Goal: Communication & Community: Answer question/provide support

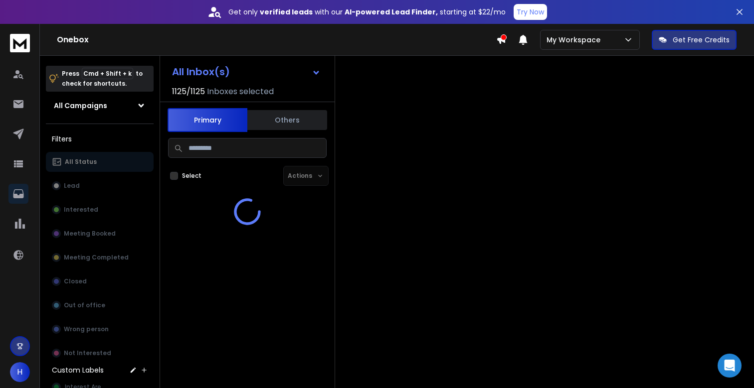
click at [213, 120] on button "Primary" at bounding box center [207, 120] width 80 height 24
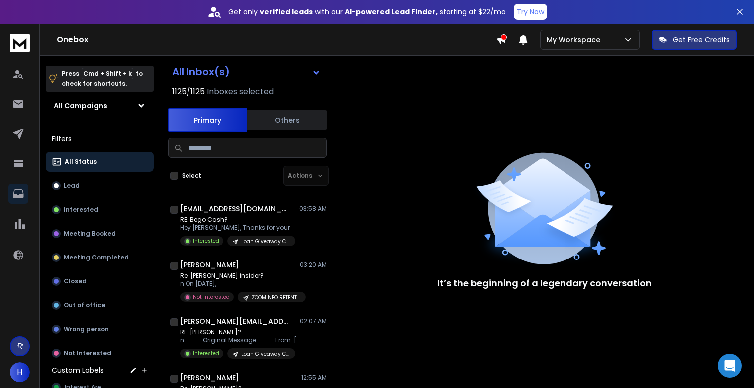
click at [291, 127] on button "Others" at bounding box center [287, 120] width 80 height 22
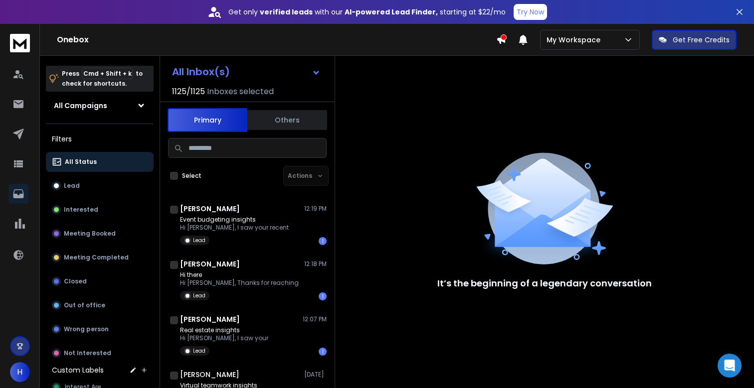
click at [207, 128] on button "Primary" at bounding box center [207, 120] width 80 height 24
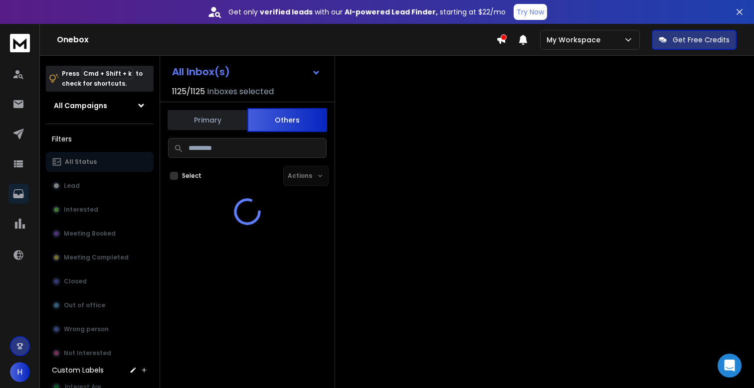
click at [264, 117] on button "Others" at bounding box center [287, 120] width 80 height 24
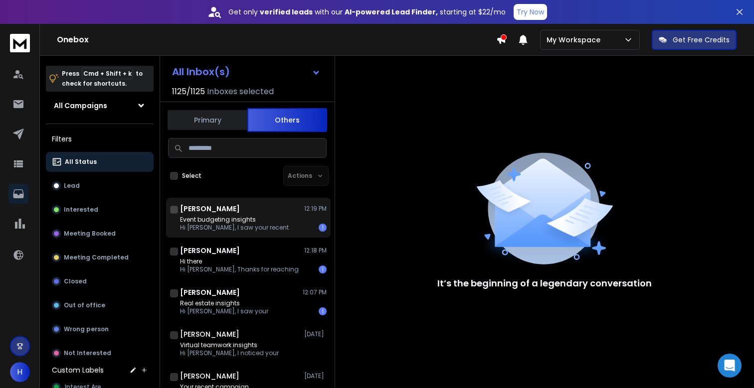
click at [257, 214] on div "Davis Eggert 12:19 PM Event budgeting insights Hi Mihai, I saw your recent 1" at bounding box center [253, 218] width 147 height 28
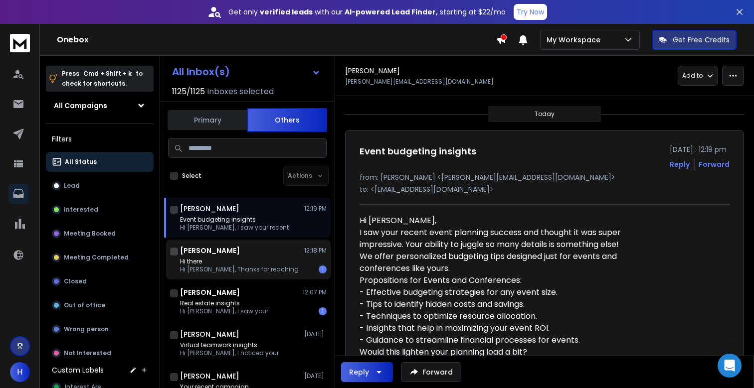
click at [258, 243] on div "Oliver Minton 12:18 PM Hi there Hi Mihai, Thanks for reaching 1" at bounding box center [248, 260] width 164 height 40
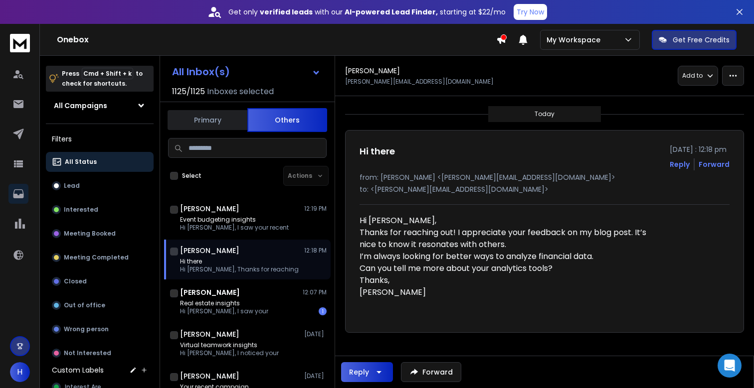
click at [258, 278] on div "Oliver Minton 12:18 PM Hi there Hi Mihai, Thanks for reaching" at bounding box center [248, 260] width 164 height 40
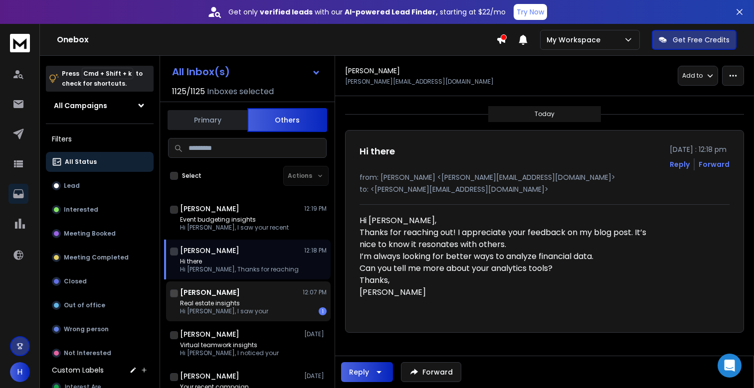
click at [258, 291] on div "Trevor Gravink 12:07 PM" at bounding box center [253, 293] width 147 height 10
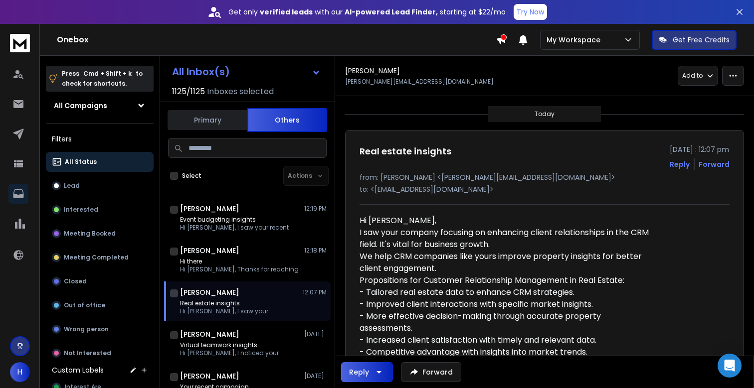
click at [242, 122] on button "Primary" at bounding box center [207, 120] width 80 height 22
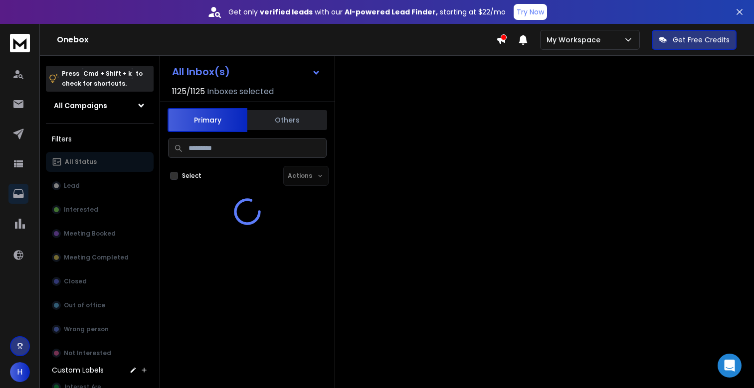
click at [242, 122] on button "Primary" at bounding box center [207, 120] width 80 height 24
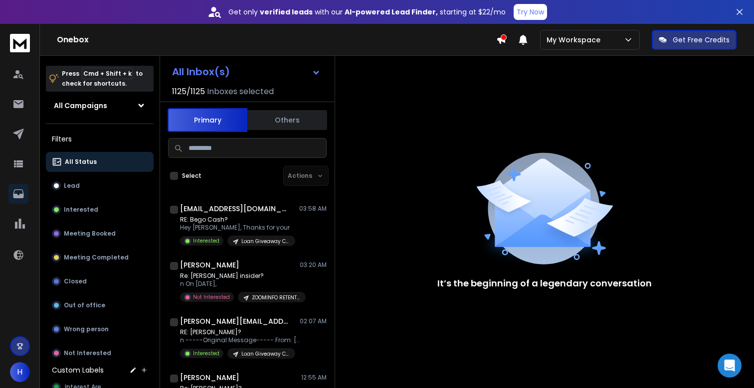
click at [299, 126] on button "Others" at bounding box center [287, 120] width 80 height 22
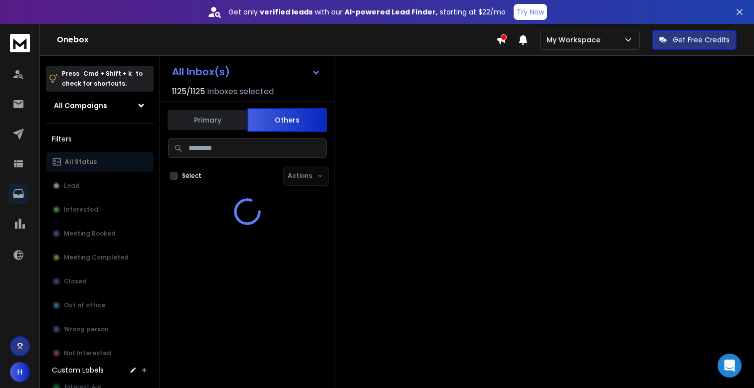
click at [220, 123] on button "Primary" at bounding box center [207, 120] width 80 height 22
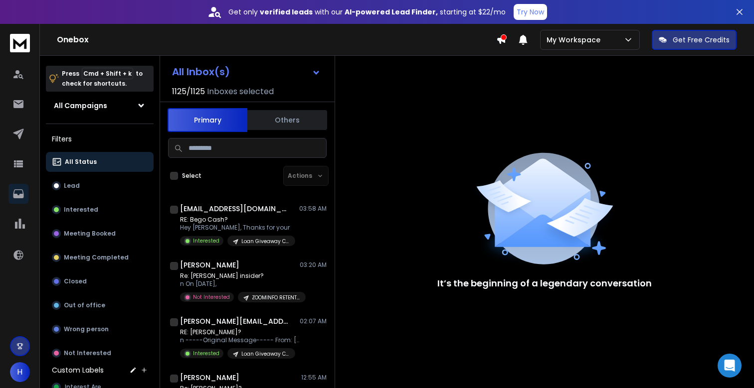
click at [256, 107] on div "All Inbox(s) 1125 / 1125 Inboxes selected Primary Others Select Actions begoger…" at bounding box center [247, 250] width 174 height 388
click at [258, 115] on button "Others" at bounding box center [287, 120] width 80 height 22
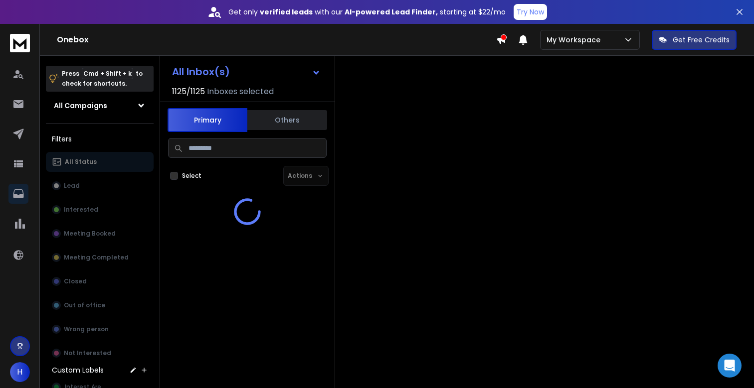
click at [210, 123] on button "Primary" at bounding box center [207, 120] width 80 height 24
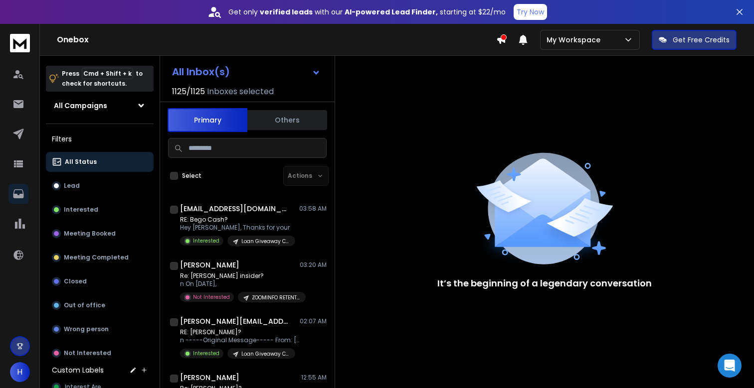
click at [284, 138] on input at bounding box center [247, 148] width 159 height 20
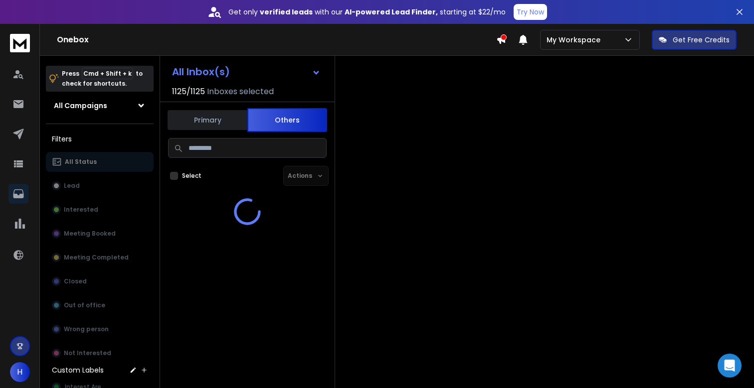
click at [253, 122] on button "Others" at bounding box center [287, 120] width 80 height 24
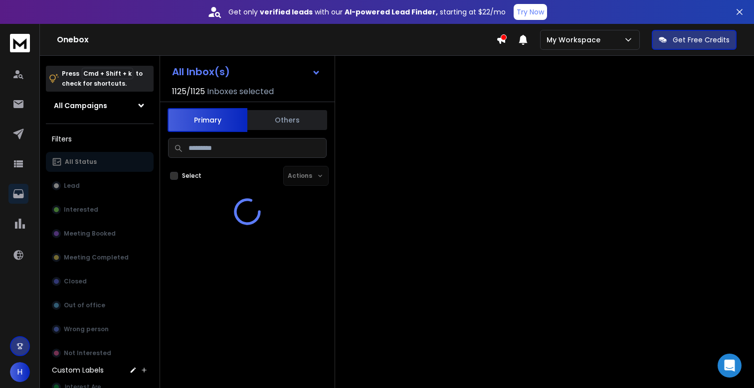
click at [227, 121] on button "Primary" at bounding box center [207, 120] width 80 height 24
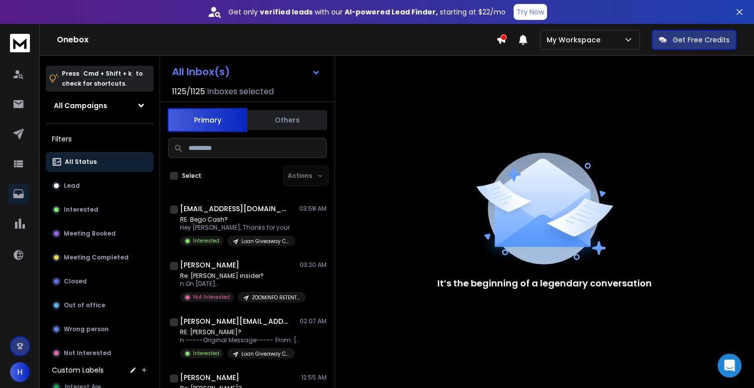
click at [277, 104] on div "All Inbox(s) 1125 / 1125 Inboxes selected Primary Others Select Actions begoger…" at bounding box center [247, 250] width 174 height 388
click at [277, 118] on button "Others" at bounding box center [287, 120] width 80 height 22
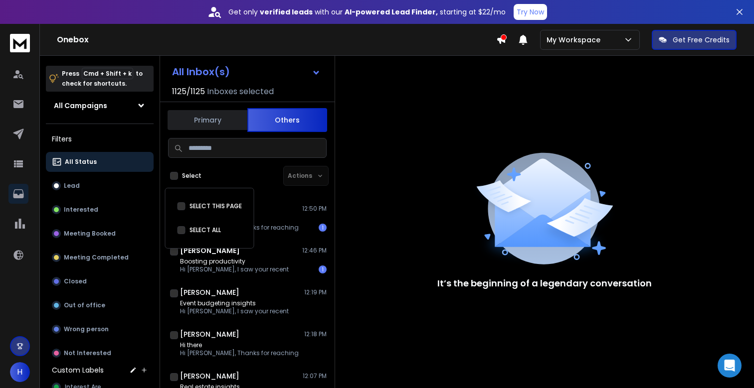
click at [217, 235] on div "SELECT ALL" at bounding box center [209, 230] width 64 height 20
click at [281, 215] on div "Marcus Garvin 12:50 PM Re: Your CSR Impact Hi Mihai, Thanks for reaching 1" at bounding box center [253, 218] width 147 height 28
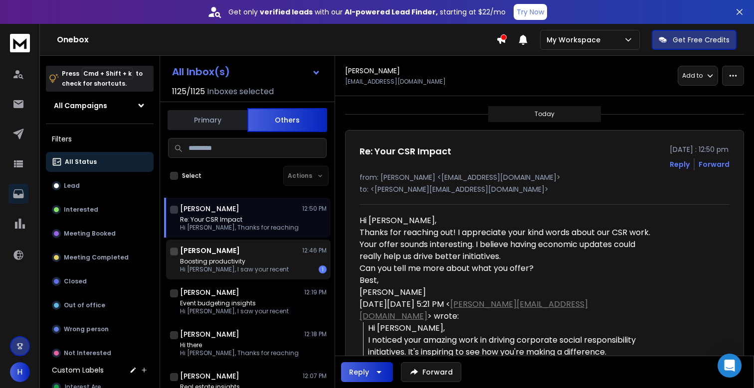
click at [261, 244] on div "Davis Eggert 12:46 PM Boosting productivity Hi Mihai, I saw your recent 1" at bounding box center [248, 260] width 164 height 40
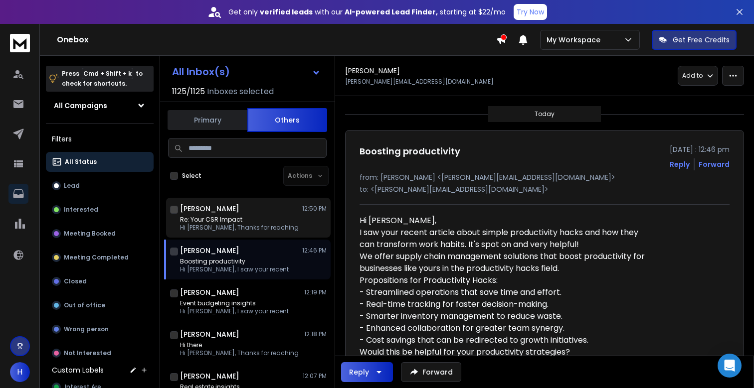
click at [257, 222] on p "Re: Your CSR Impact" at bounding box center [239, 220] width 119 height 8
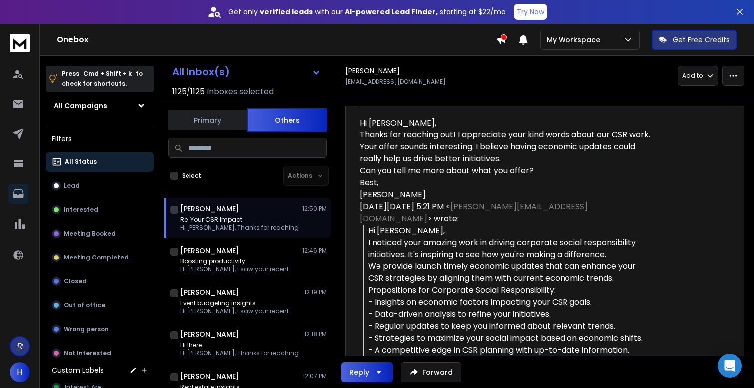
scroll to position [109, 0]
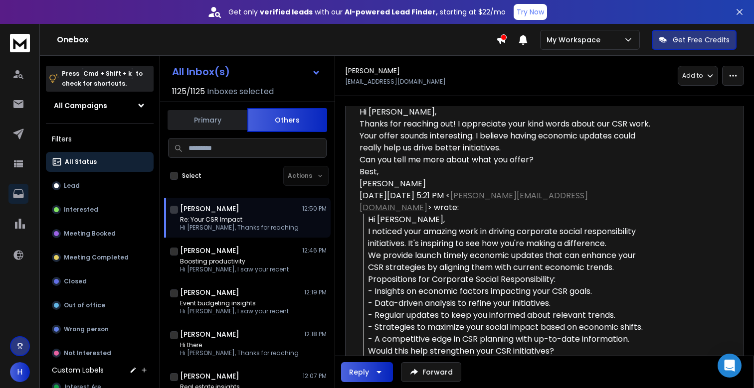
click at [208, 117] on button "Primary" at bounding box center [207, 120] width 80 height 22
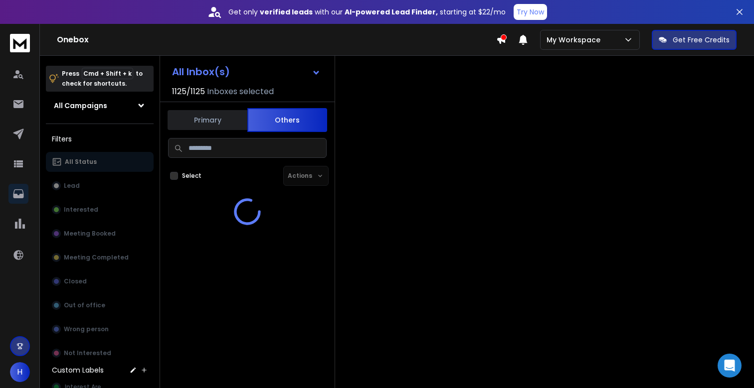
click at [281, 111] on button "Others" at bounding box center [287, 120] width 80 height 24
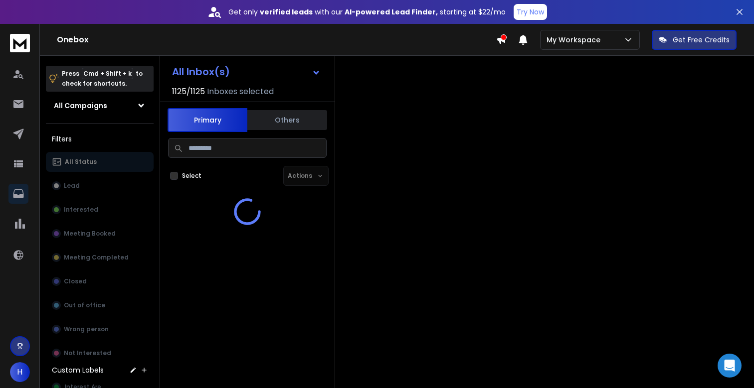
click at [206, 111] on button "Primary" at bounding box center [207, 120] width 80 height 24
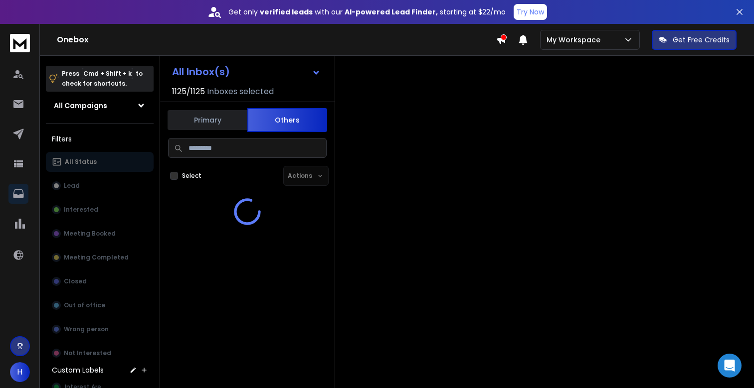
click at [263, 117] on button "Others" at bounding box center [287, 120] width 80 height 24
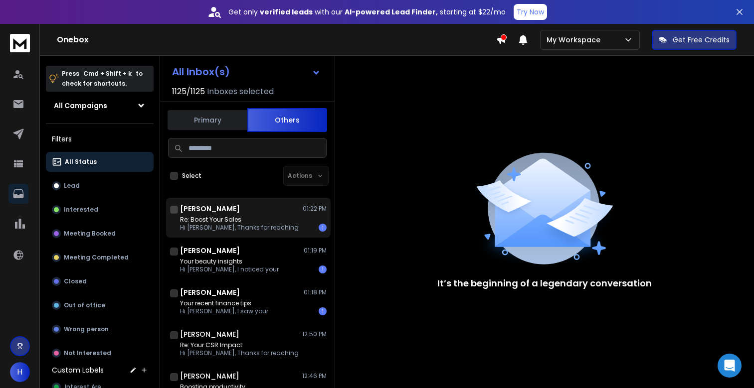
click at [265, 213] on div "Emily Binder 01:22 PM" at bounding box center [253, 209] width 147 height 10
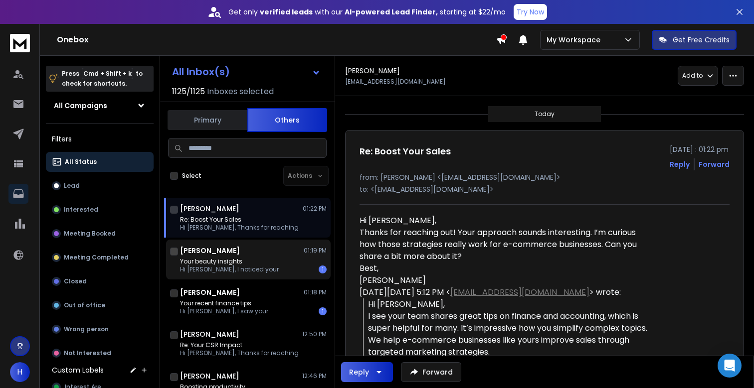
click at [265, 267] on div "Your beauty insights Hi Mihai, I noticed your 1" at bounding box center [253, 266] width 147 height 16
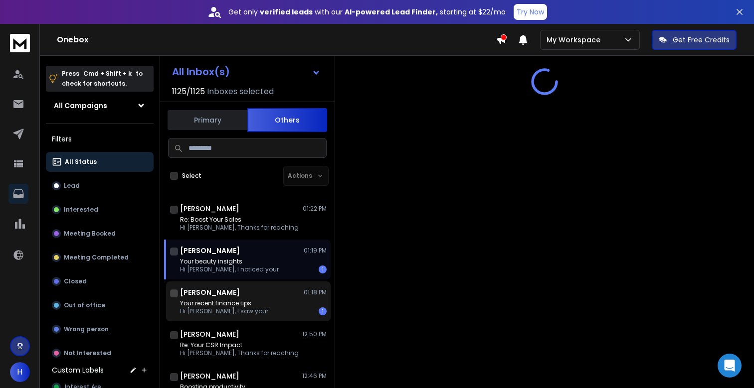
click at [265, 293] on div "Tim Ring 01:18 PM" at bounding box center [253, 293] width 147 height 10
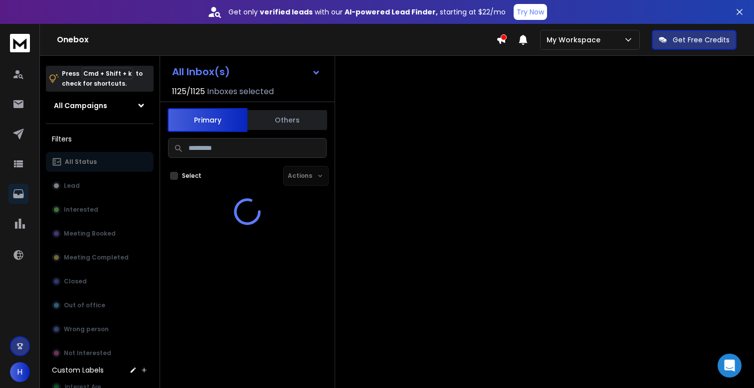
click at [231, 123] on button "Primary" at bounding box center [207, 120] width 80 height 24
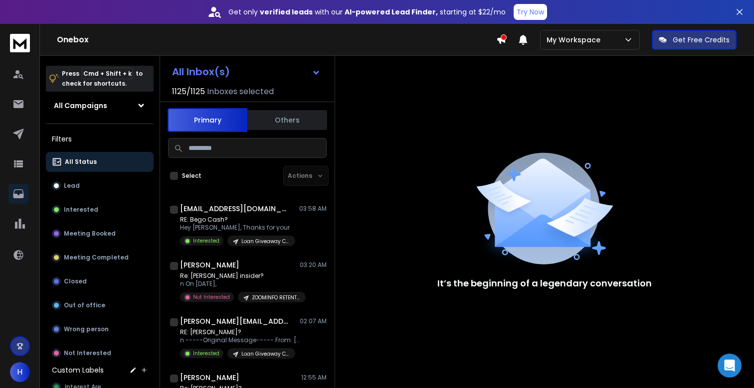
click at [274, 126] on button "Others" at bounding box center [287, 120] width 80 height 22
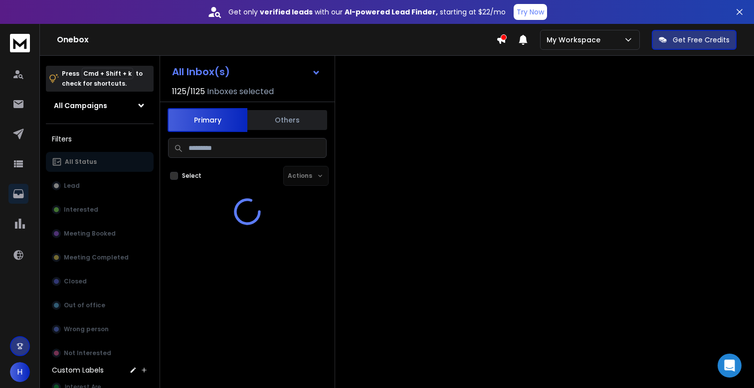
click at [196, 119] on button "Primary" at bounding box center [207, 120] width 80 height 24
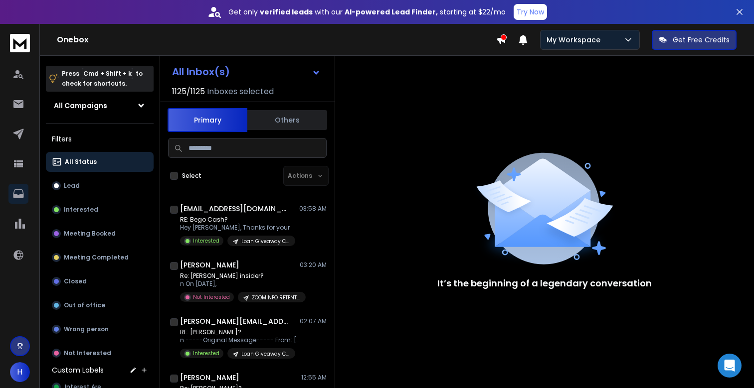
click at [588, 36] on p "My Workspace" at bounding box center [575, 40] width 58 height 10
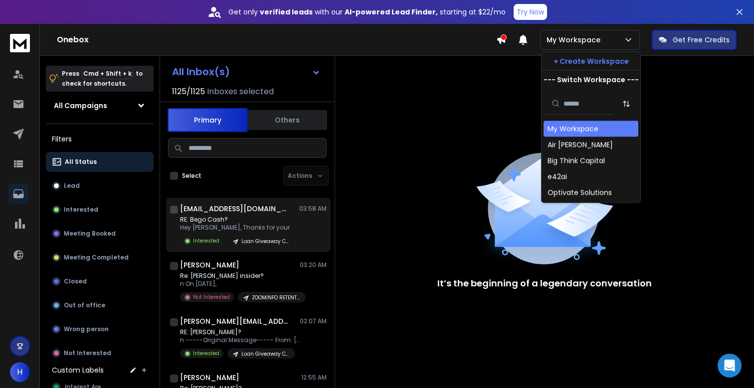
click at [294, 205] on div "begogerber@yahoo.com 03:58 AM" at bounding box center [253, 209] width 147 height 10
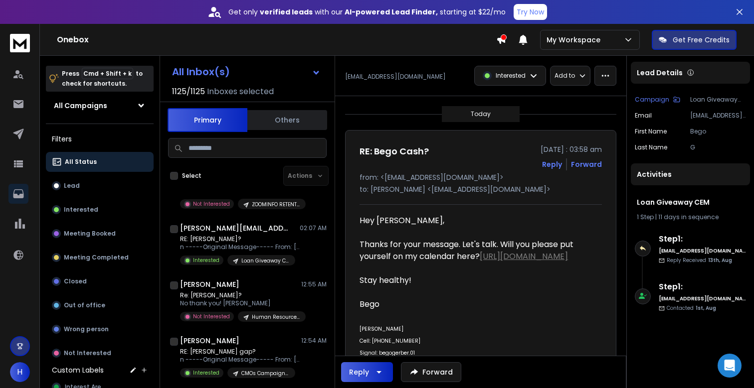
click at [294, 205] on p "ZOOMINFO RETENTION CAMPAIGN" at bounding box center [276, 204] width 48 height 7
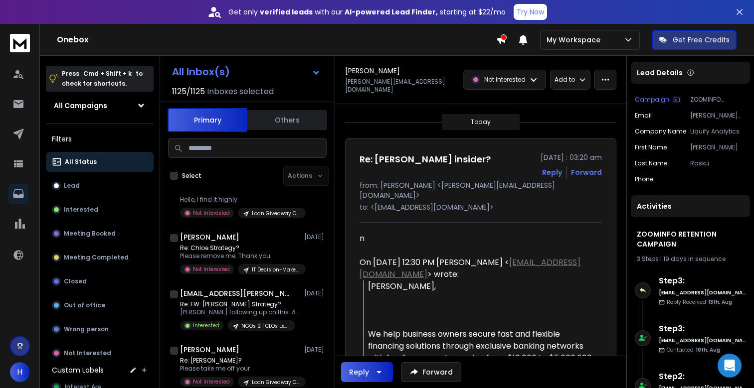
scroll to position [404, 0]
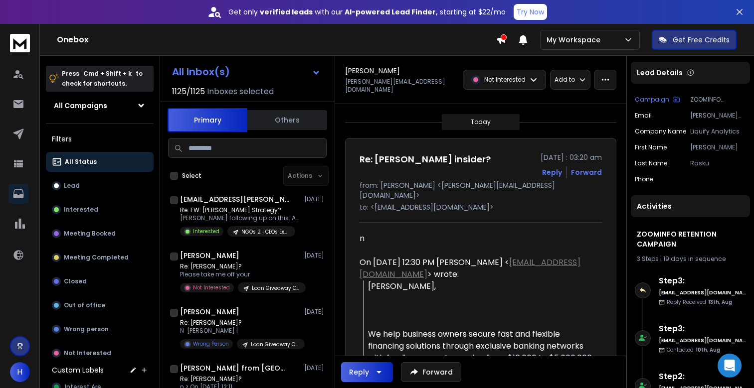
click at [294, 205] on div "Elsha.Maldonado@rsmus.com +1 12 Aug Re: FW: Jim Strategy? Elsha following up on…" at bounding box center [253, 215] width 147 height 42
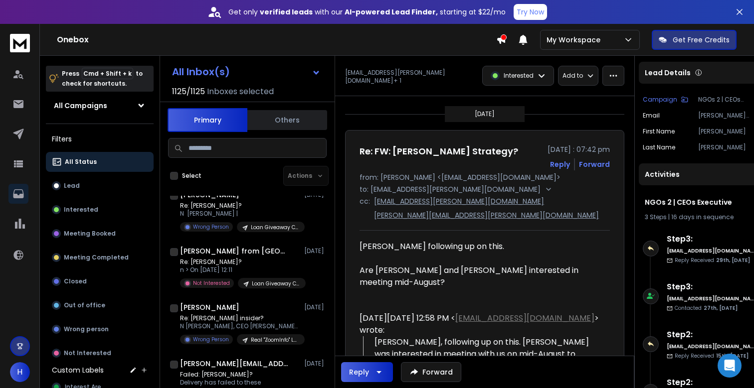
scroll to position [522, 0]
click at [264, 114] on button "Others" at bounding box center [287, 120] width 80 height 22
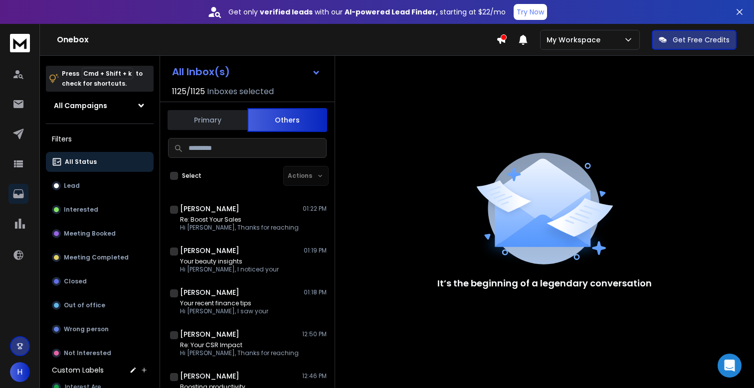
click at [221, 119] on button "Primary" at bounding box center [207, 120] width 80 height 22
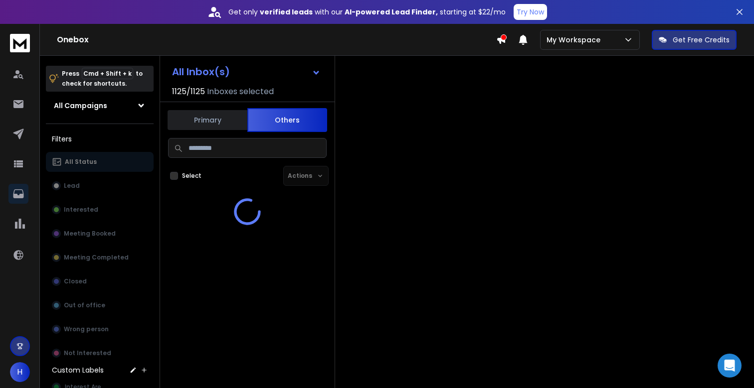
click at [264, 126] on button "Others" at bounding box center [287, 120] width 80 height 24
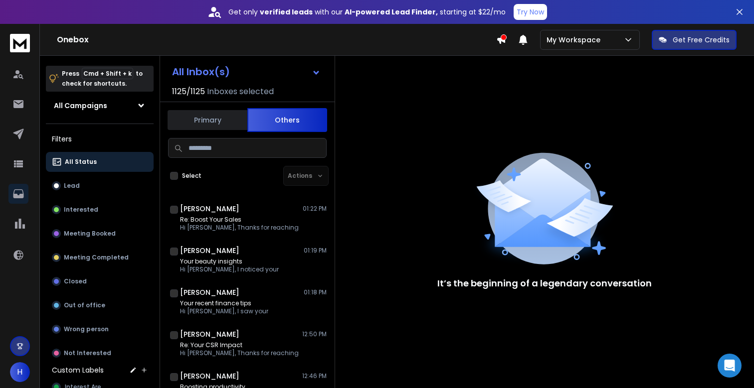
click at [222, 113] on button "Primary" at bounding box center [207, 120] width 80 height 22
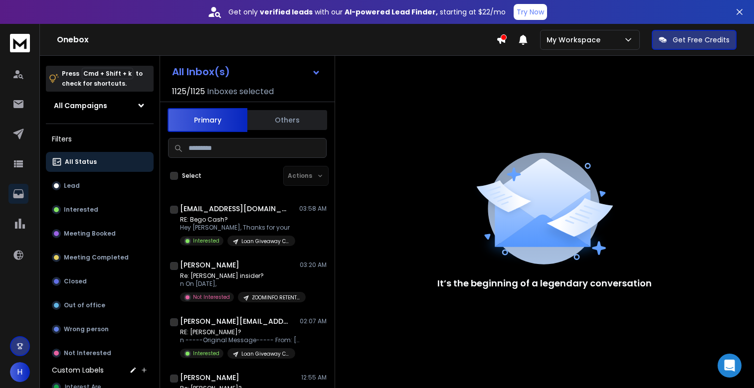
click at [271, 125] on button "Others" at bounding box center [287, 120] width 80 height 22
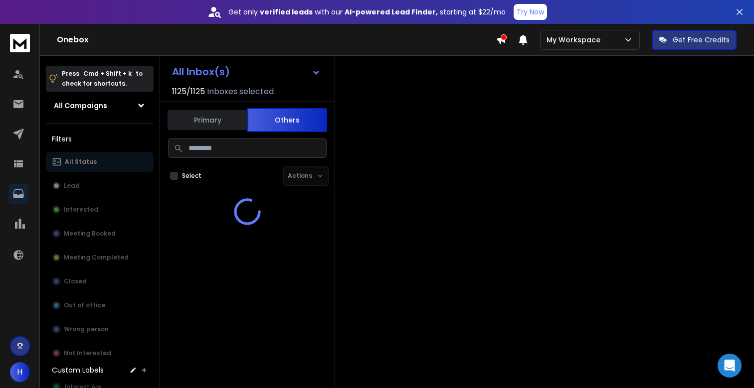
click at [213, 125] on button "Primary" at bounding box center [207, 120] width 80 height 22
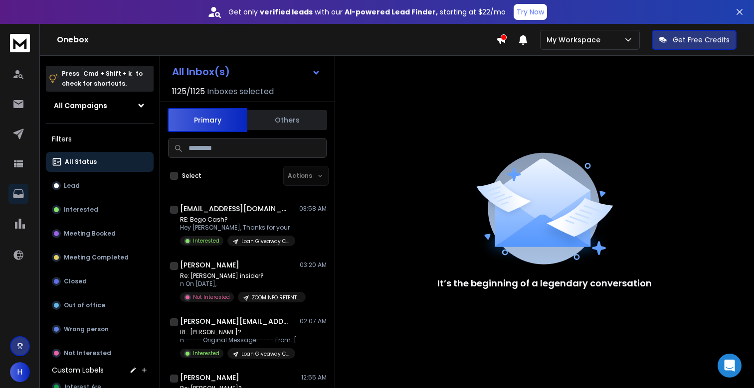
click at [294, 134] on div "Primary Others Select Actions begogerber@yahoo.com 03:58 AM RE: Bego Cash? Hey …" at bounding box center [247, 296] width 174 height 373
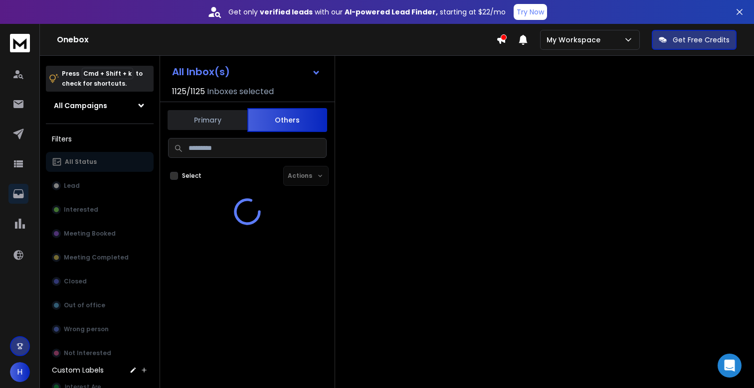
click at [285, 128] on button "Others" at bounding box center [287, 120] width 80 height 24
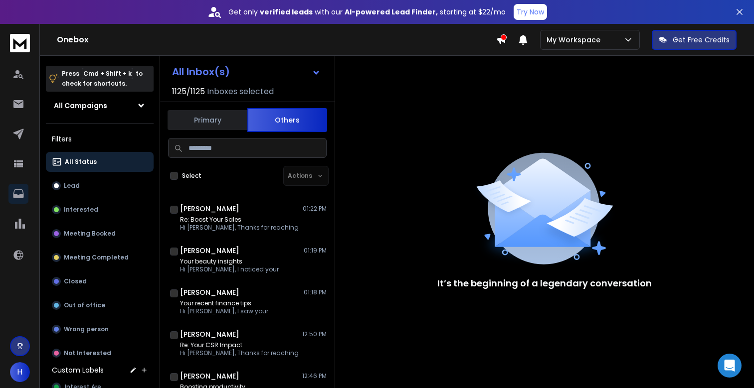
click at [211, 129] on button "Primary" at bounding box center [207, 120] width 80 height 22
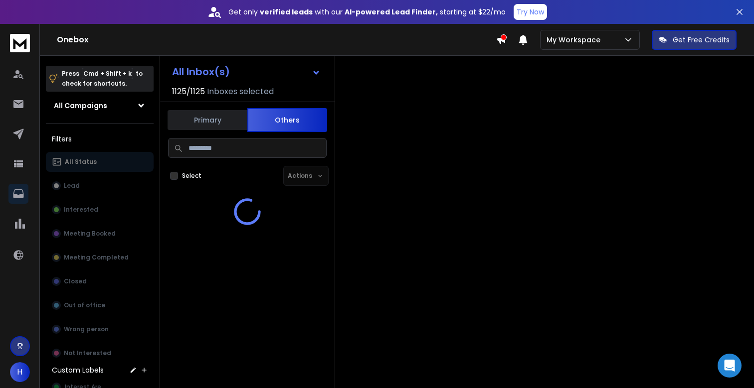
click at [289, 118] on button "Others" at bounding box center [287, 120] width 80 height 24
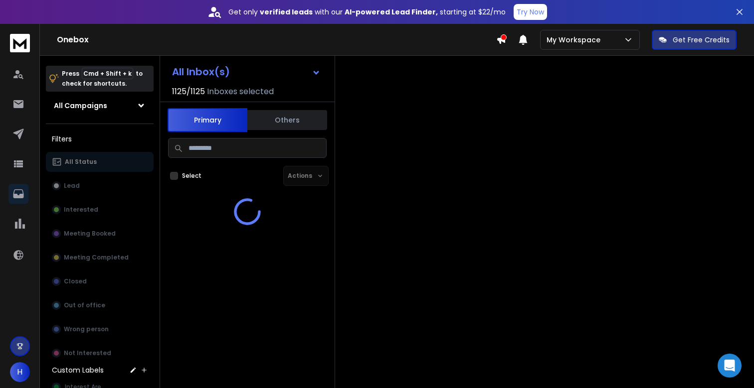
click at [205, 120] on button "Primary" at bounding box center [207, 120] width 80 height 24
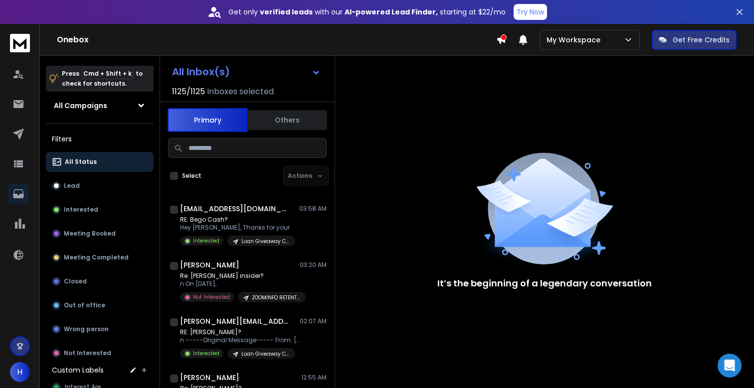
click at [262, 118] on button "Others" at bounding box center [287, 120] width 80 height 22
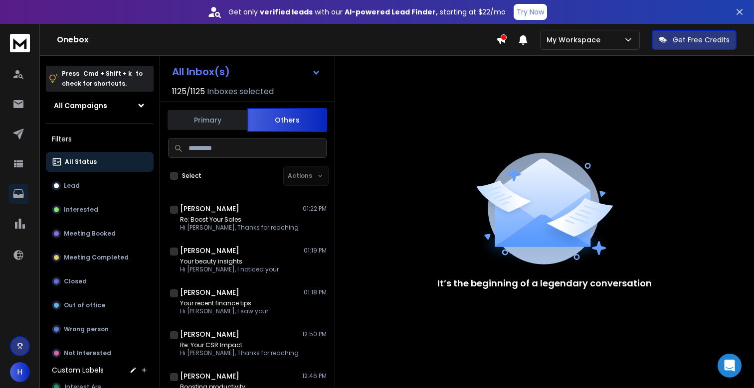
click at [215, 116] on button "Primary" at bounding box center [207, 120] width 80 height 22
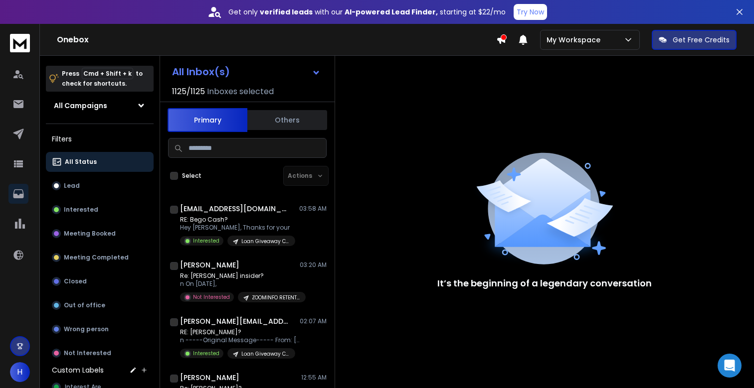
click at [282, 124] on button "Others" at bounding box center [287, 120] width 80 height 22
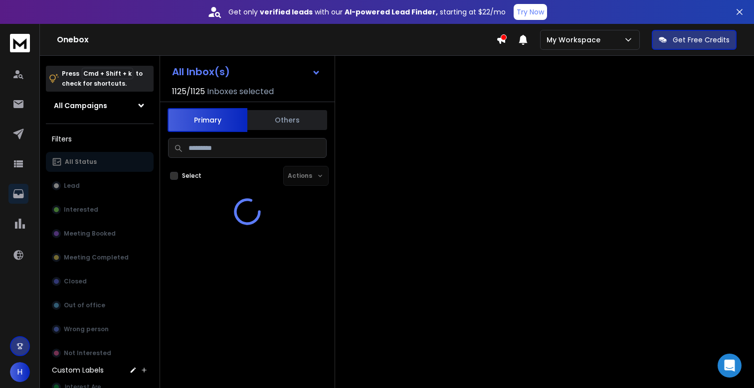
click at [219, 119] on button "Primary" at bounding box center [207, 120] width 80 height 24
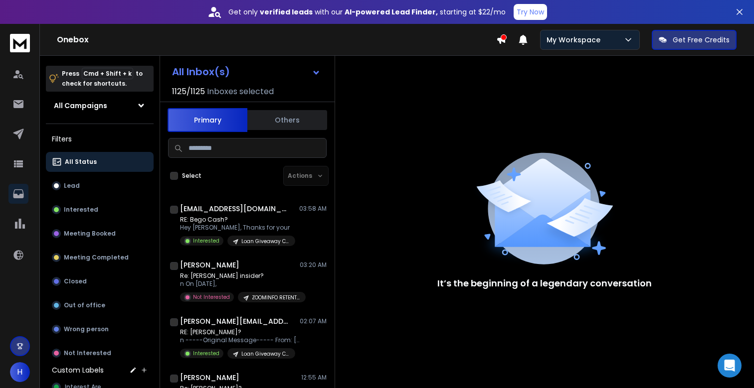
click at [579, 41] on p "My Workspace" at bounding box center [575, 40] width 58 height 10
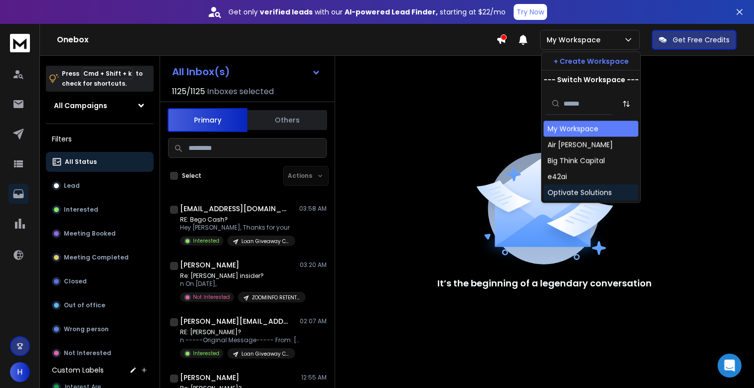
click at [554, 190] on div "Optivate Solutions" at bounding box center [579, 193] width 64 height 10
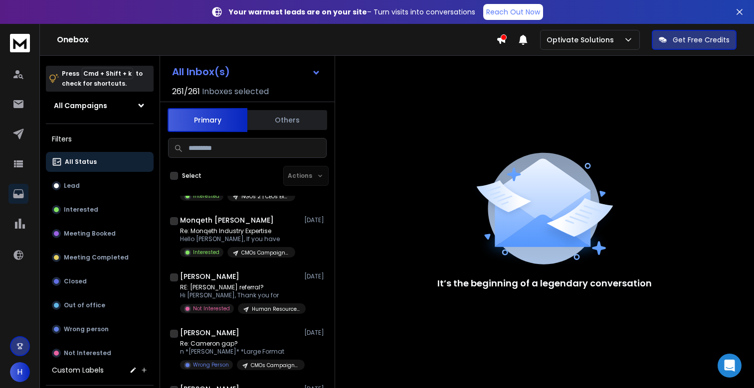
scroll to position [212, 0]
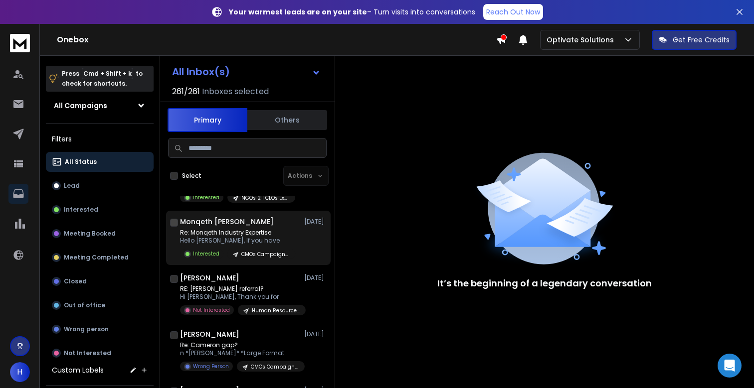
click at [290, 244] on p "Hello [PERSON_NAME], If you have" at bounding box center [237, 241] width 115 height 8
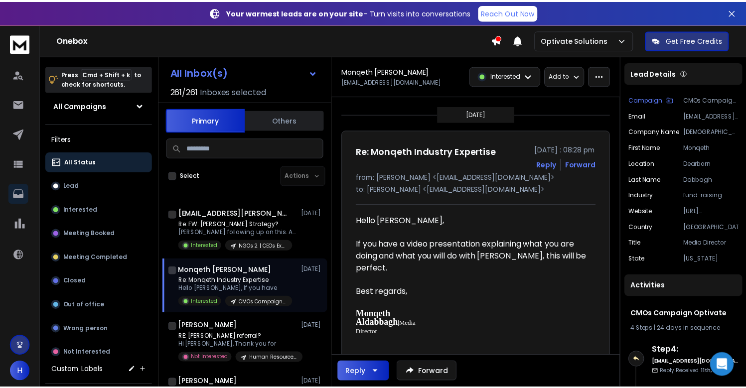
scroll to position [146, 0]
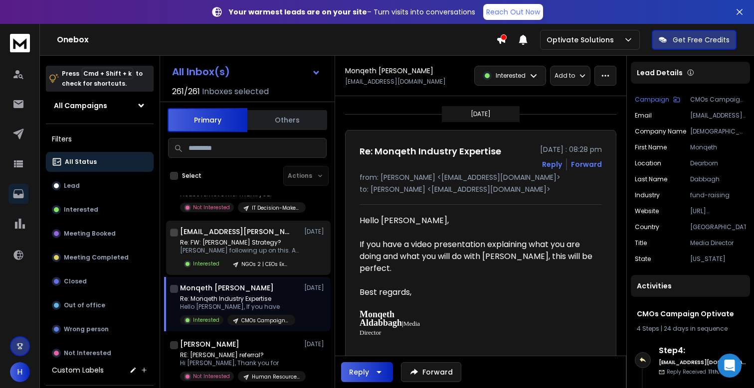
click at [259, 262] on p "NGOs 2 | CEOs Executive" at bounding box center [265, 264] width 48 height 7
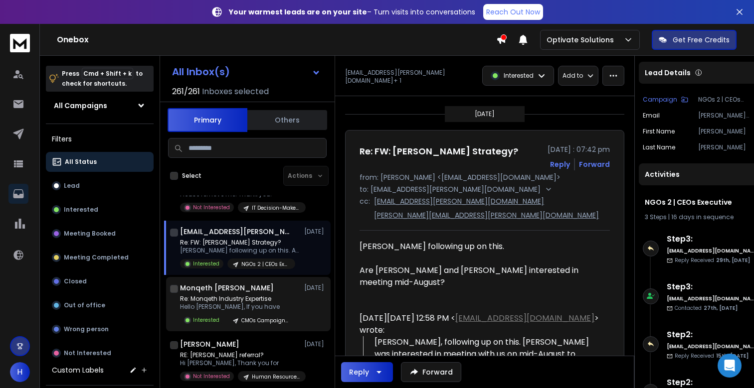
click at [264, 303] on p "Re: Monqeth Industry Expertise" at bounding box center [237, 299] width 115 height 8
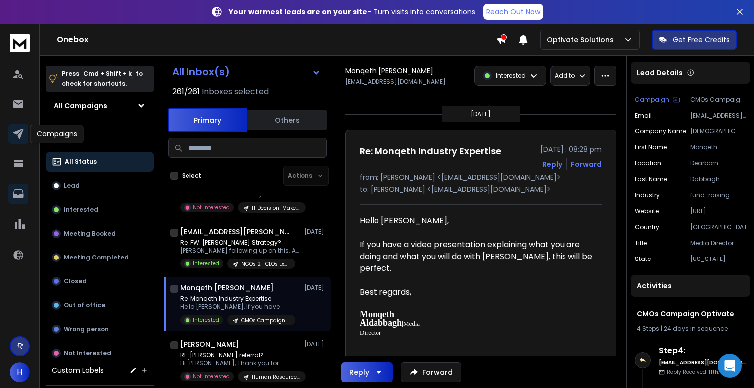
click at [23, 133] on icon at bounding box center [18, 134] width 12 height 12
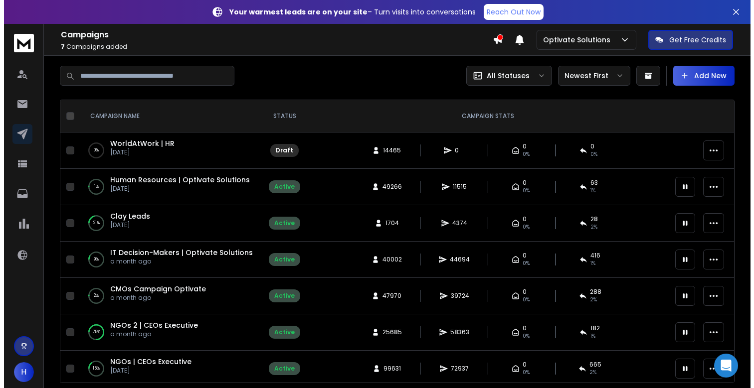
scroll to position [12, 0]
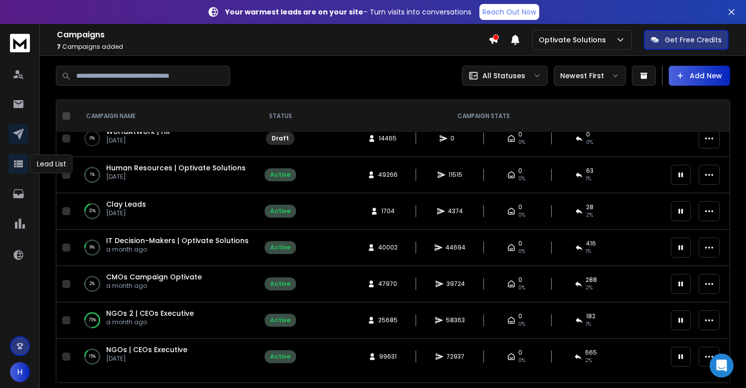
click at [21, 168] on icon at bounding box center [18, 164] width 12 height 12
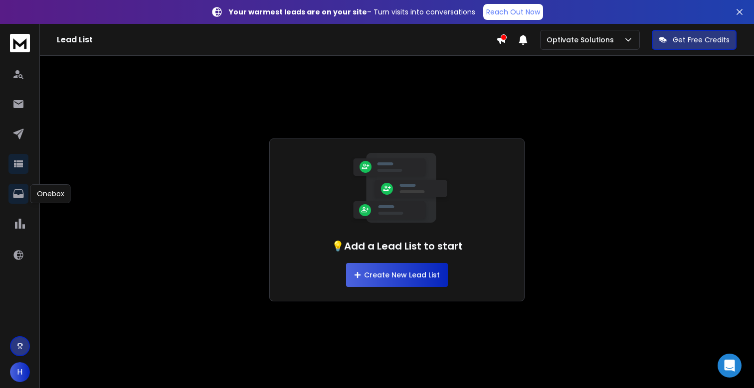
click at [21, 195] on icon at bounding box center [18, 193] width 10 height 9
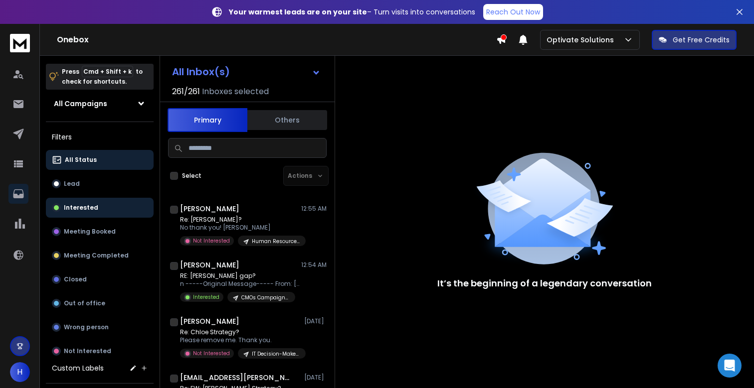
scroll to position [1, 0]
click at [206, 151] on input at bounding box center [247, 148] width 159 height 20
paste input "**********"
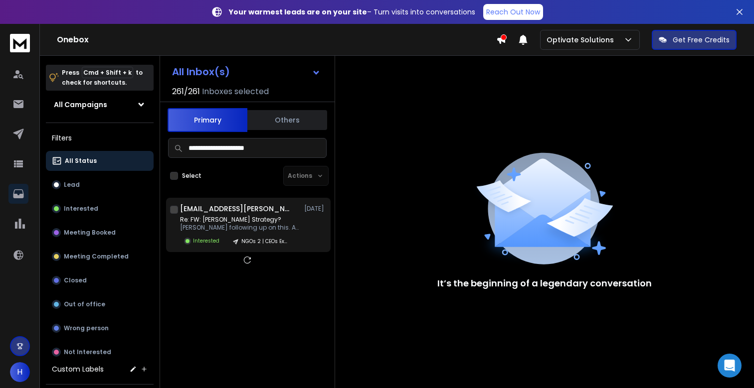
click at [269, 233] on div "Re: FW: Jim Strategy? Elsha following up on this. Are Interested NGOs 2 | CEOs …" at bounding box center [240, 231] width 120 height 30
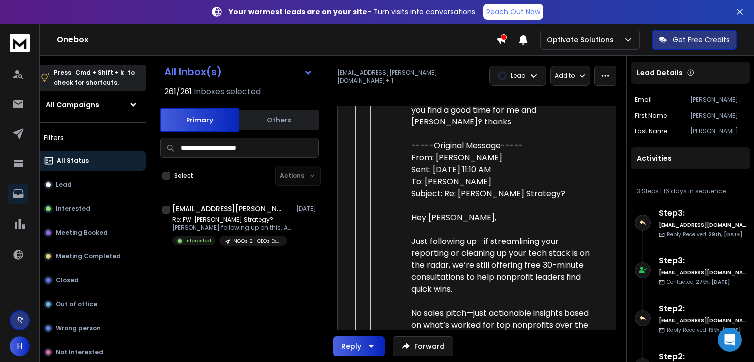
scroll to position [761, 0]
click at [184, 149] on input "**********" at bounding box center [239, 148] width 159 height 20
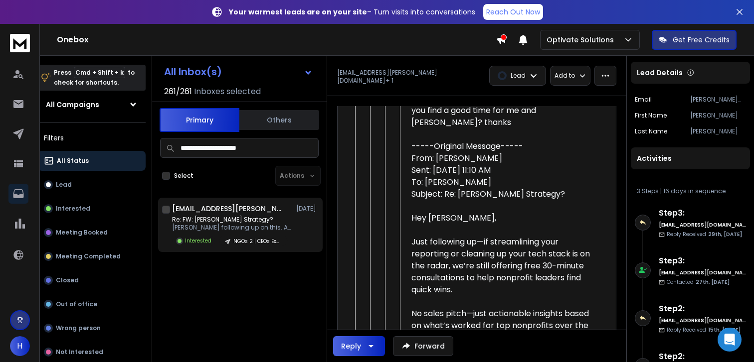
paste input
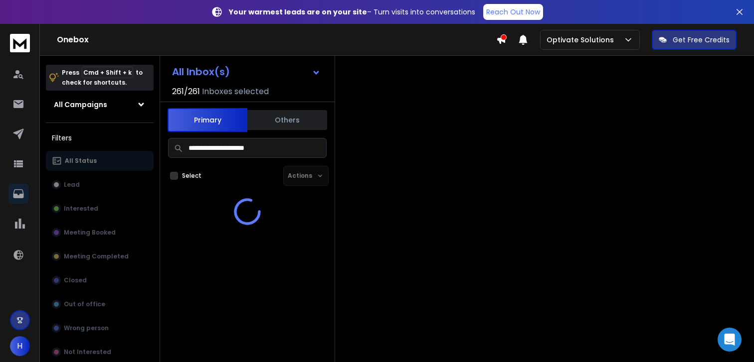
scroll to position [0, 0]
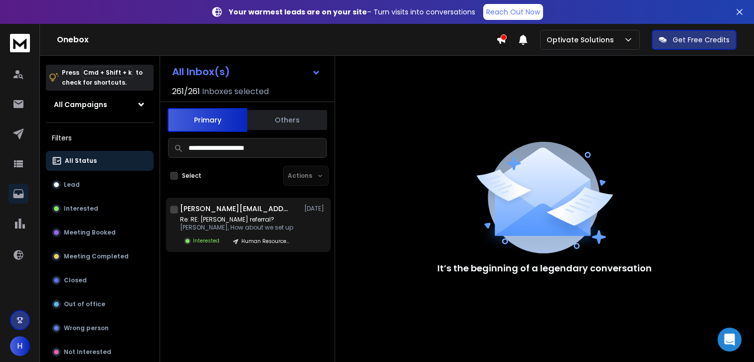
type input "**********"
click at [287, 226] on p "[PERSON_NAME], How about we set up" at bounding box center [237, 228] width 115 height 8
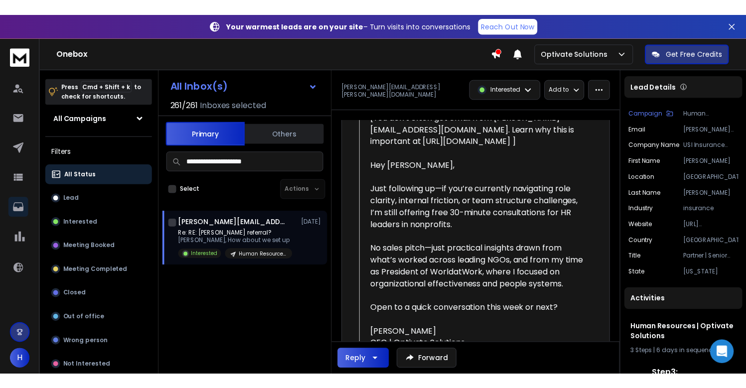
scroll to position [879, 0]
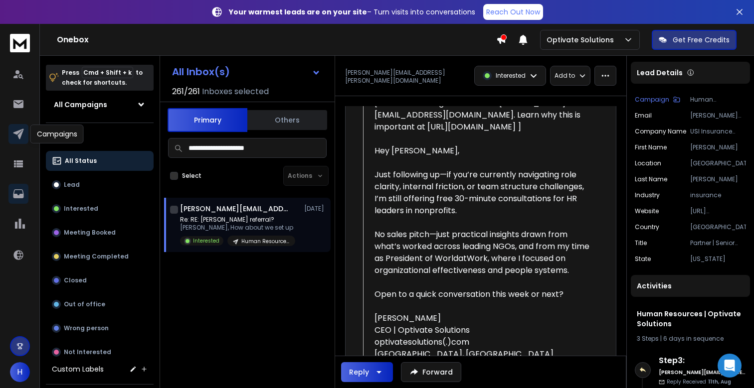
click at [19, 137] on icon at bounding box center [18, 134] width 10 height 10
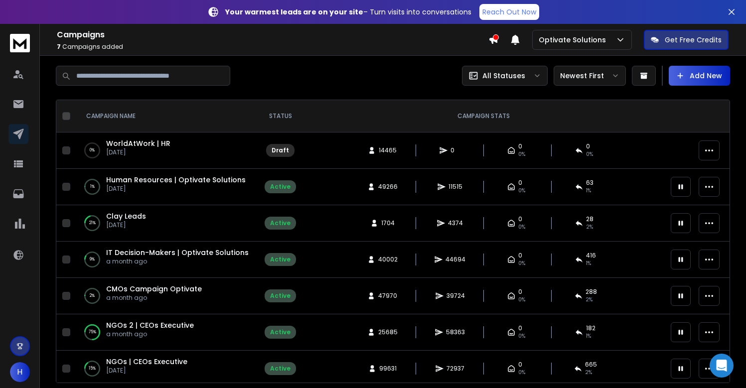
scroll to position [12, 0]
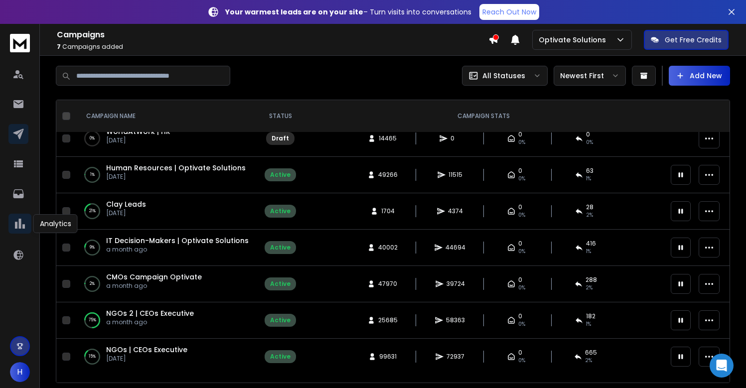
click at [20, 229] on icon at bounding box center [19, 223] width 15 height 15
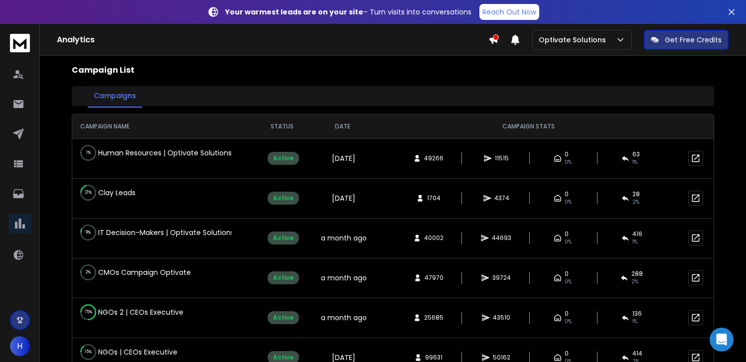
scroll to position [424, 0]
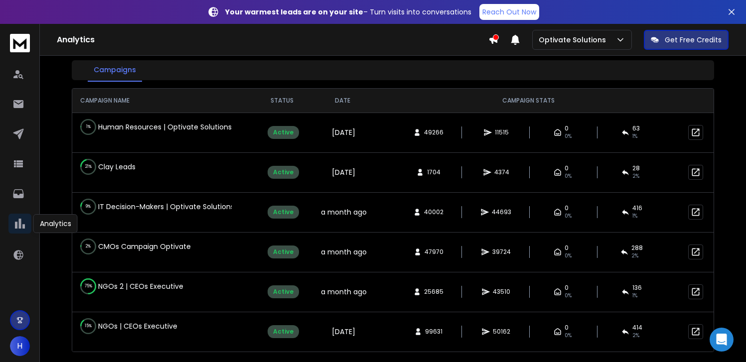
click at [168, 248] on td "2 % CMOs Campaign Optivate" at bounding box center [152, 247] width 160 height 28
click at [697, 254] on icon at bounding box center [696, 252] width 10 height 10
click at [22, 128] on icon at bounding box center [18, 134] width 12 height 12
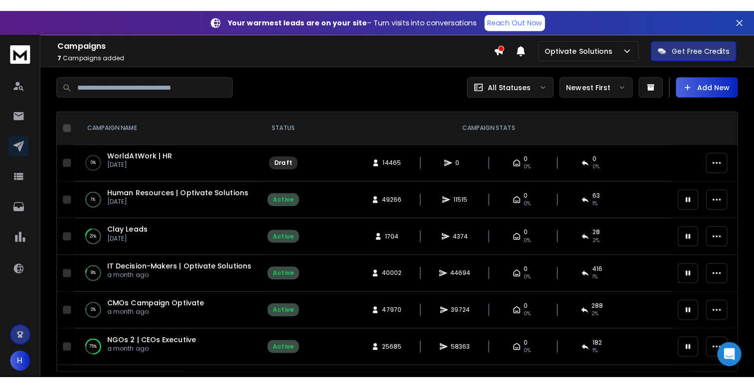
scroll to position [38, 0]
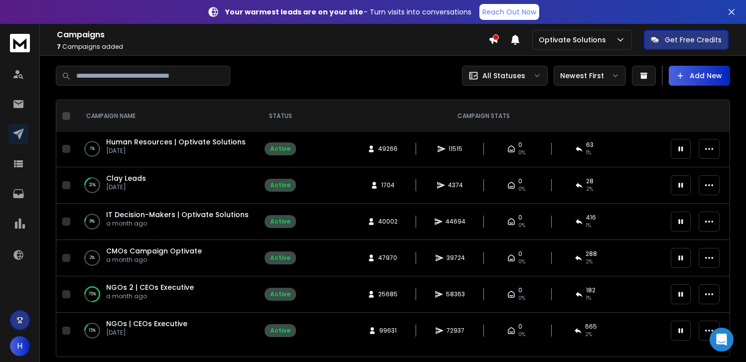
click at [128, 250] on span "CMOs Campaign Optivate" at bounding box center [154, 251] width 96 height 10
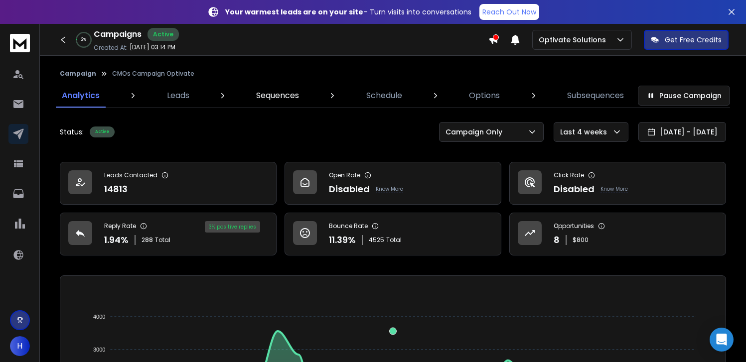
click at [271, 98] on p "Sequences" at bounding box center [277, 96] width 43 height 12
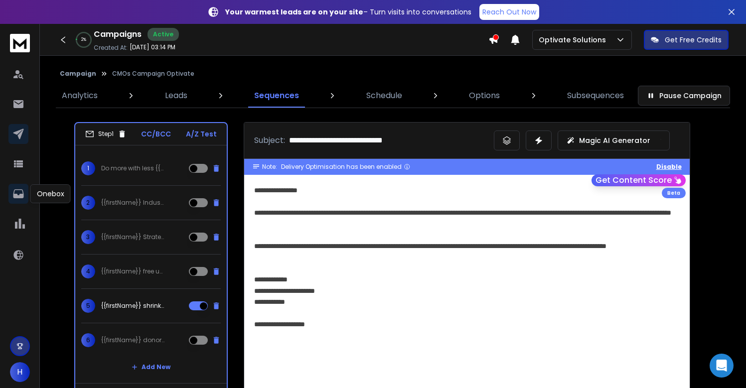
click at [19, 195] on icon at bounding box center [18, 193] width 10 height 9
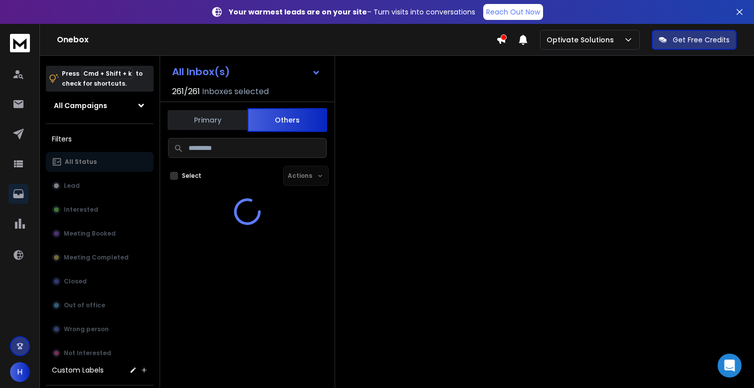
click at [286, 119] on button "Others" at bounding box center [287, 120] width 80 height 24
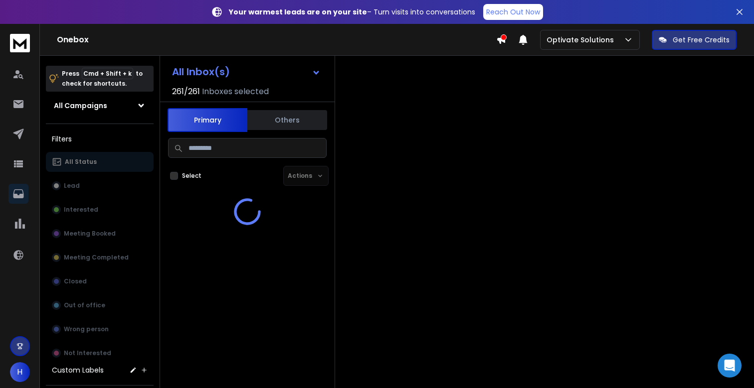
click at [227, 115] on button "Primary" at bounding box center [207, 120] width 80 height 24
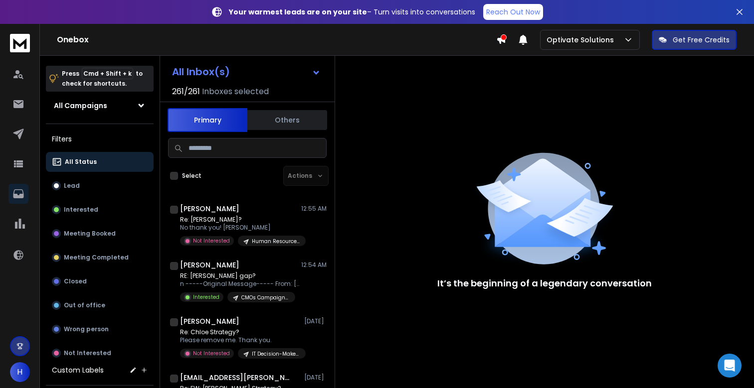
click at [290, 155] on input at bounding box center [247, 148] width 159 height 20
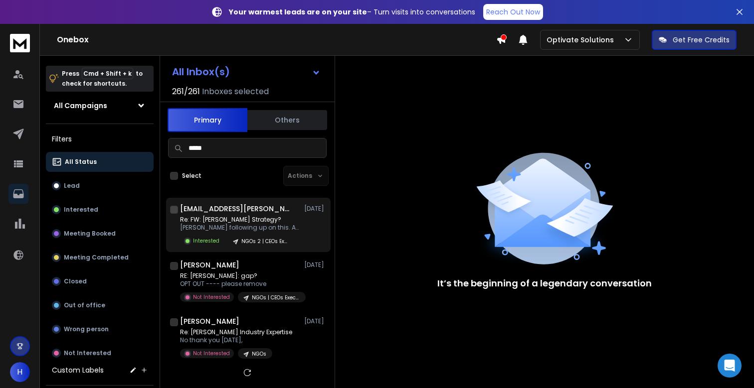
type input "*****"
click at [294, 226] on div "Re: FW: Jim Strategy? Elsha following up on this. Are Interested NGOs 2 | CEOs …" at bounding box center [253, 231] width 147 height 30
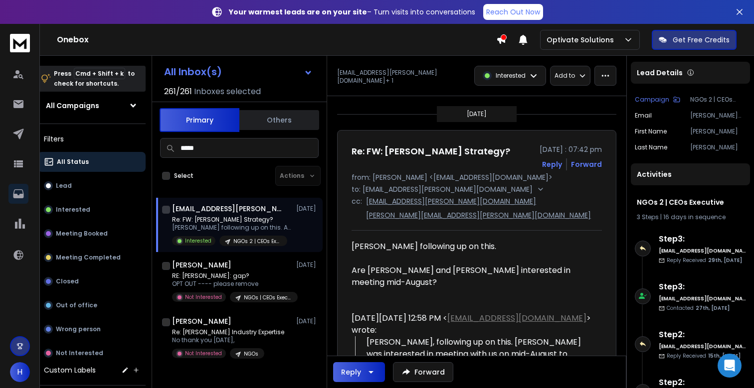
click at [248, 152] on input "*****" at bounding box center [239, 148] width 159 height 20
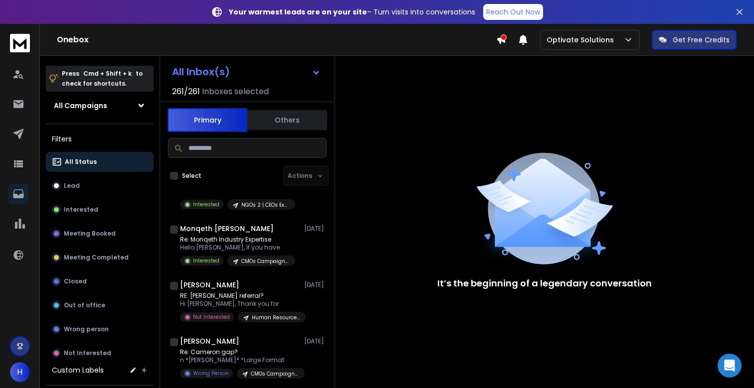
scroll to position [202, 0]
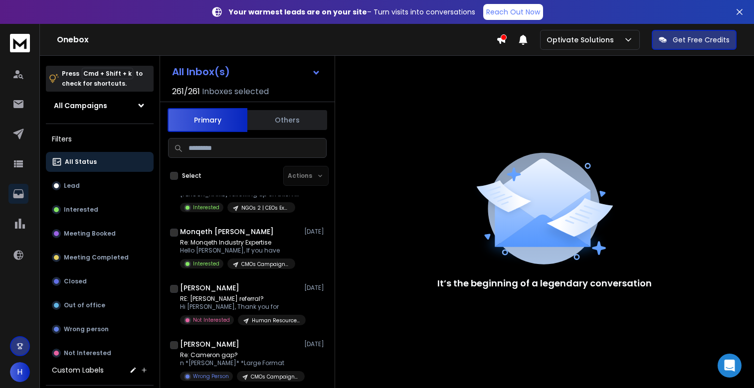
click at [280, 227] on div "Monqeth Al Dabbagh 11 Aug" at bounding box center [253, 232] width 147 height 10
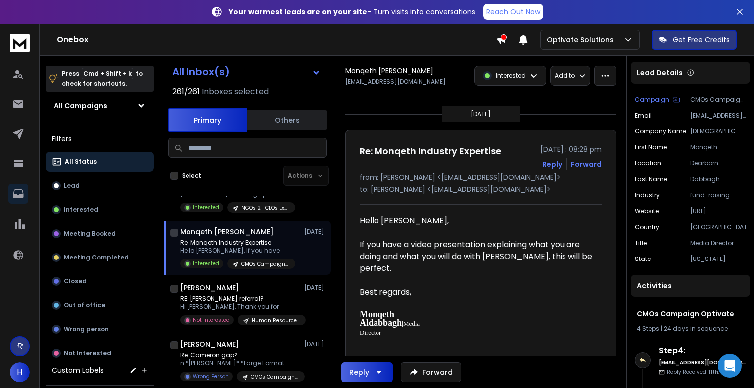
click at [361, 368] on div "Reply" at bounding box center [359, 372] width 20 height 10
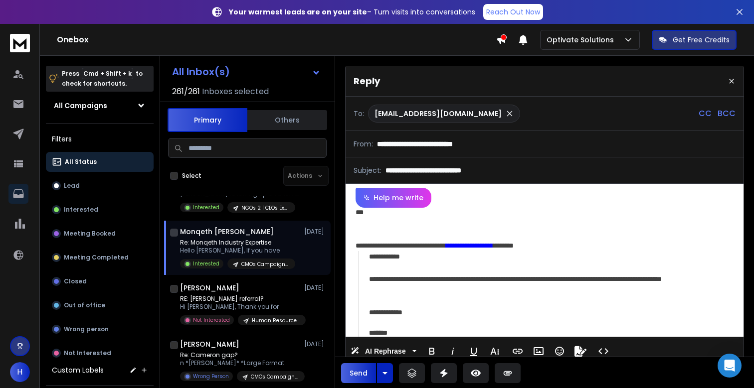
scroll to position [0, 0]
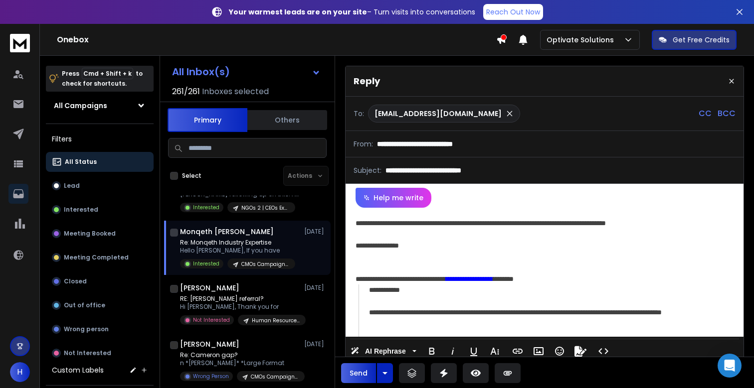
click at [369, 367] on button "Send" at bounding box center [358, 373] width 35 height 20
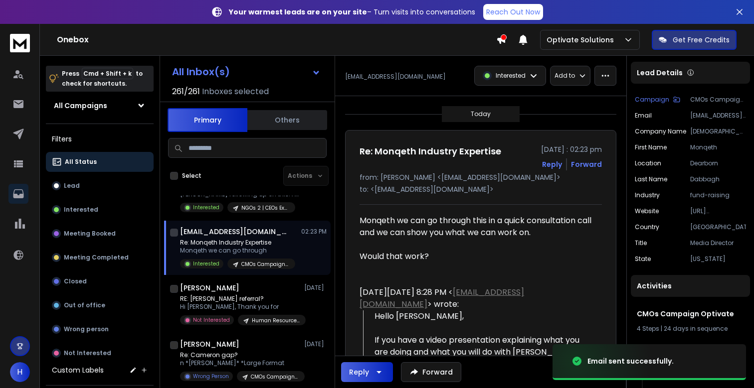
click at [280, 119] on button "Others" at bounding box center [287, 120] width 80 height 22
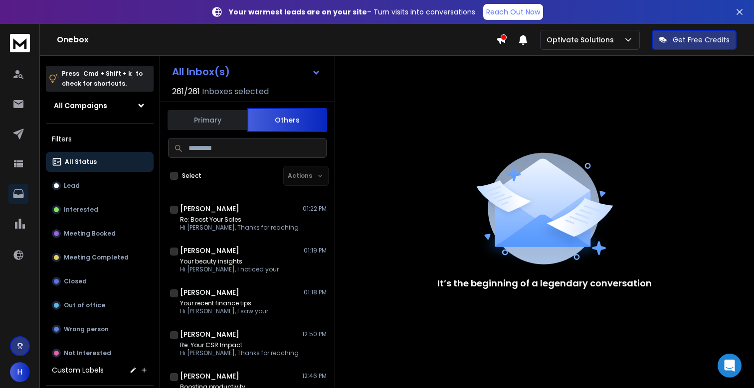
click at [204, 117] on button "Primary" at bounding box center [207, 120] width 80 height 22
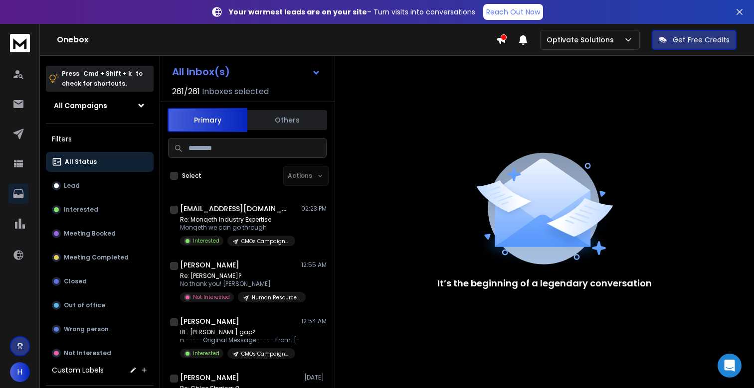
click at [315, 120] on button "Others" at bounding box center [287, 120] width 80 height 22
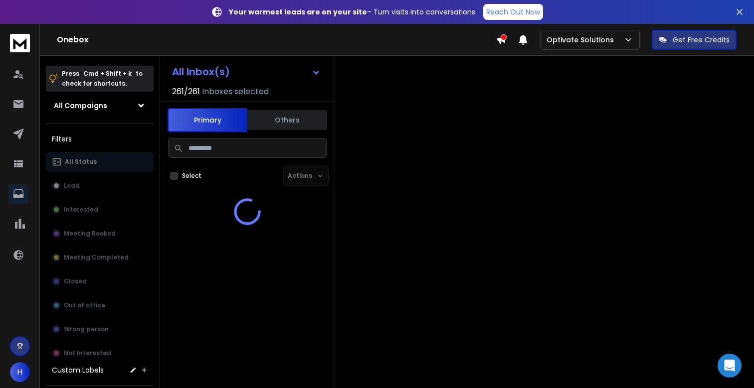
click at [221, 112] on button "Primary" at bounding box center [207, 120] width 80 height 24
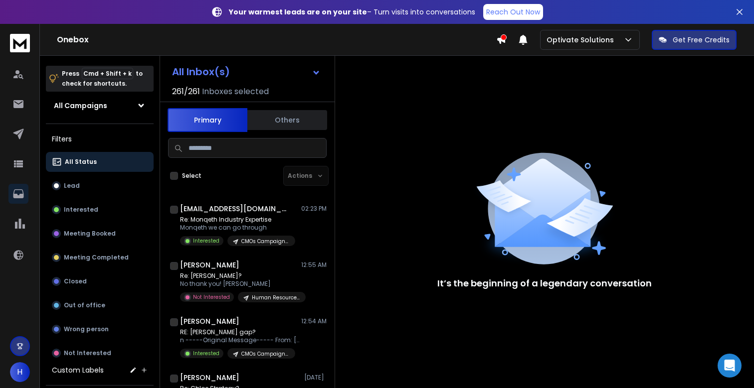
click at [264, 107] on div "All Inbox(s) 261 / 261 Inboxes selected Primary Others Select Actions Monqeth@r…" at bounding box center [247, 250] width 174 height 388
click at [265, 117] on button "Others" at bounding box center [287, 120] width 80 height 22
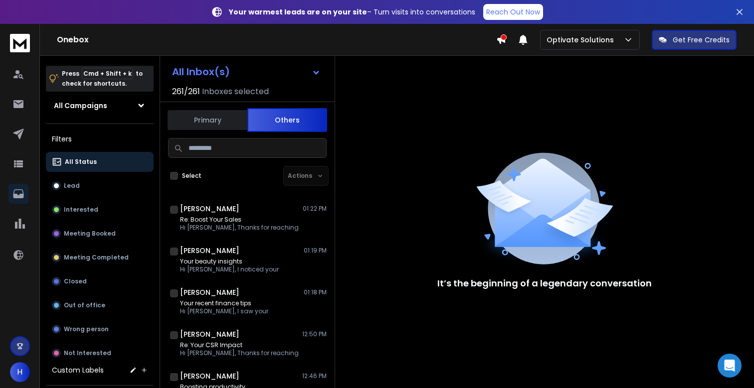
click at [222, 117] on button "Primary" at bounding box center [207, 120] width 80 height 22
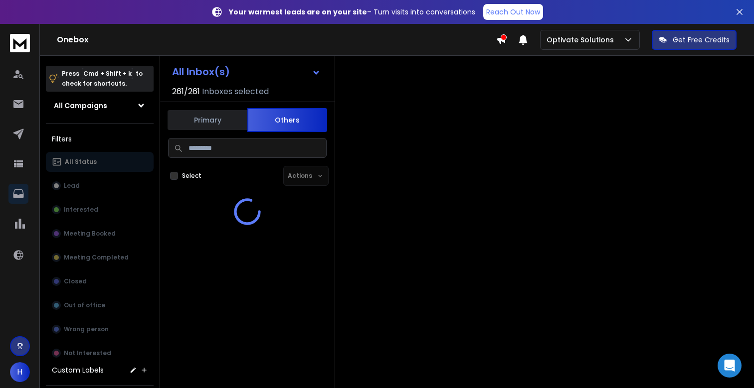
click at [292, 122] on button "Others" at bounding box center [287, 120] width 80 height 24
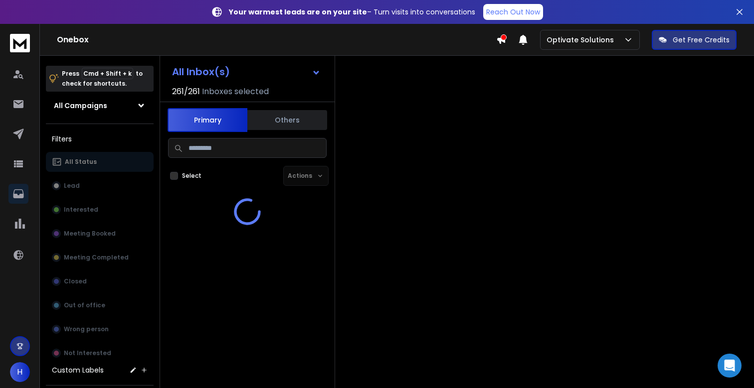
click at [208, 124] on button "Primary" at bounding box center [207, 120] width 80 height 24
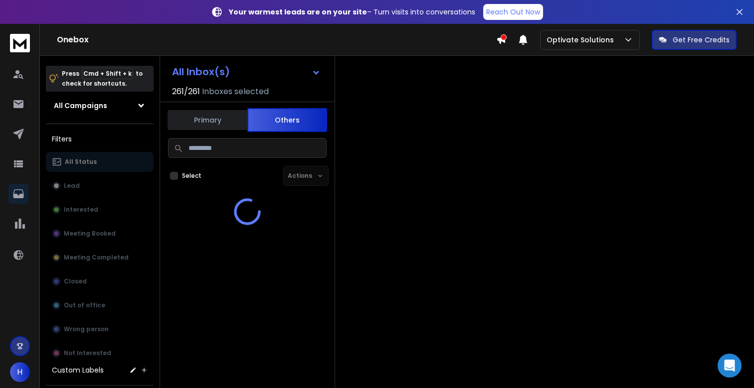
click at [250, 119] on button "Others" at bounding box center [287, 120] width 80 height 24
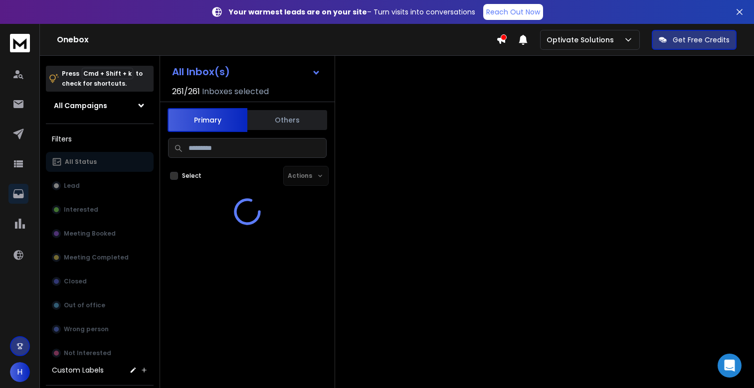
click at [214, 119] on button "Primary" at bounding box center [207, 120] width 80 height 24
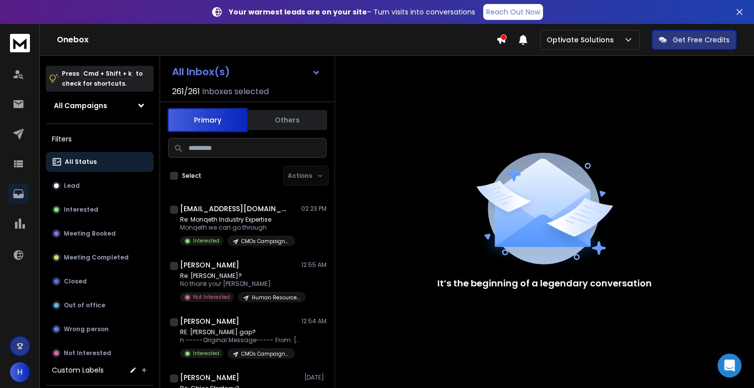
click at [272, 126] on button "Others" at bounding box center [287, 120] width 80 height 22
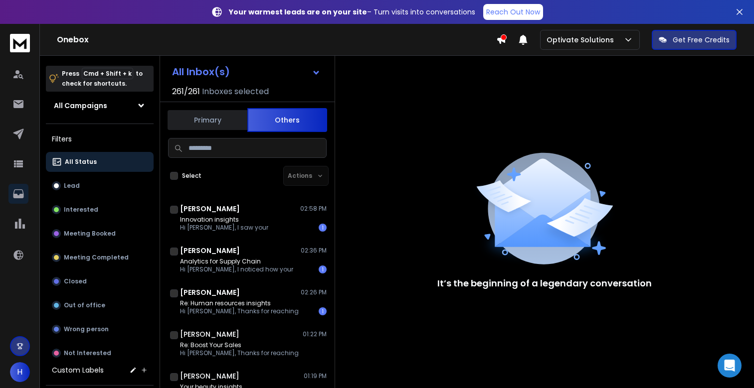
click at [223, 125] on button "Primary" at bounding box center [207, 120] width 80 height 22
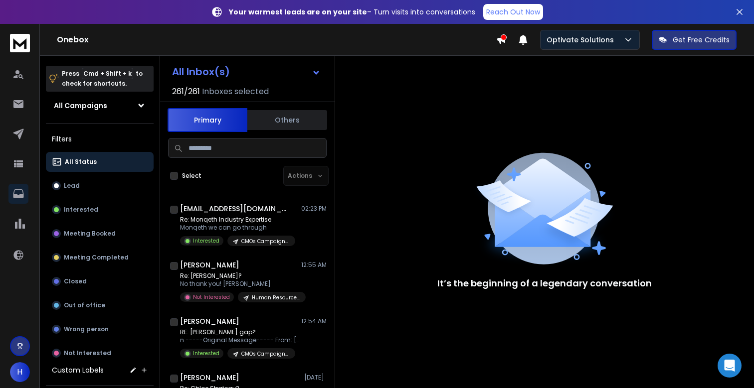
click at [554, 33] on button "Optivate Solutions" at bounding box center [590, 40] width 100 height 20
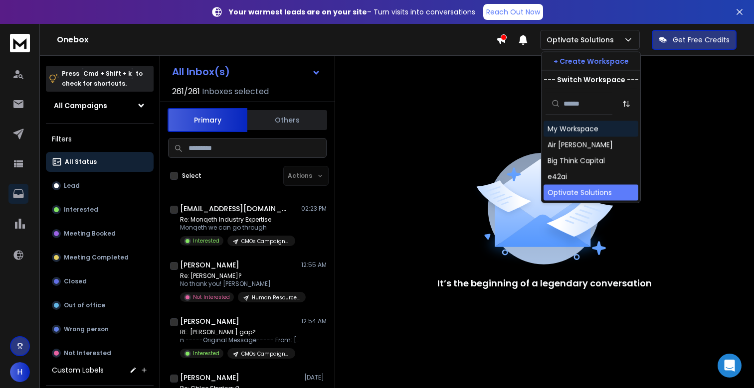
click at [552, 124] on div "My Workspace" at bounding box center [572, 129] width 51 height 10
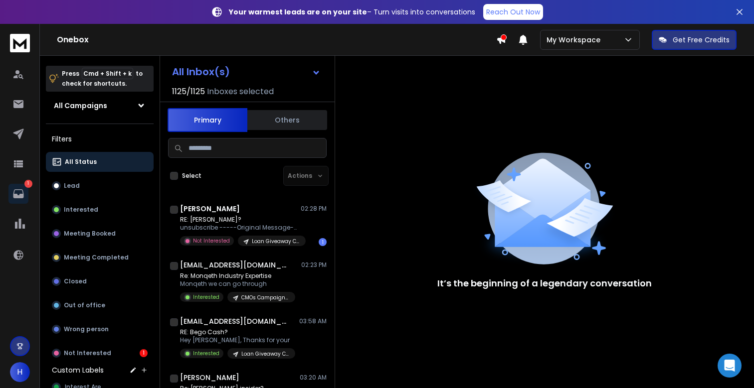
click at [272, 196] on div "[PERSON_NAME] 02:28 PM RE: [PERSON_NAME]? unsubscribe -----Original Message----…" at bounding box center [247, 339] width 174 height 287
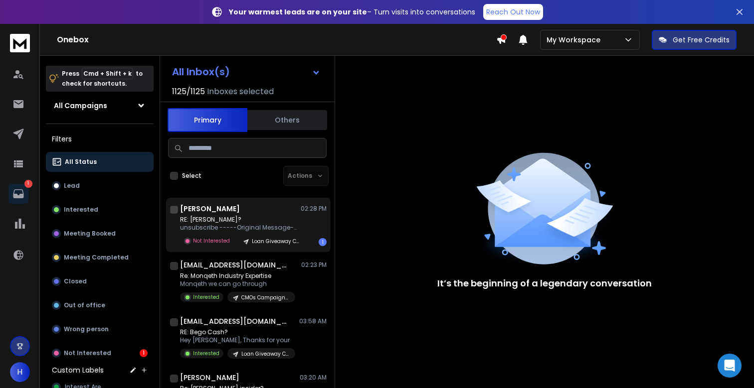
click at [264, 214] on div "[PERSON_NAME] 02:28 PM RE: [PERSON_NAME]? unsubscribe -----Original Message----…" at bounding box center [253, 225] width 147 height 42
